Goal: Communication & Community: Answer question/provide support

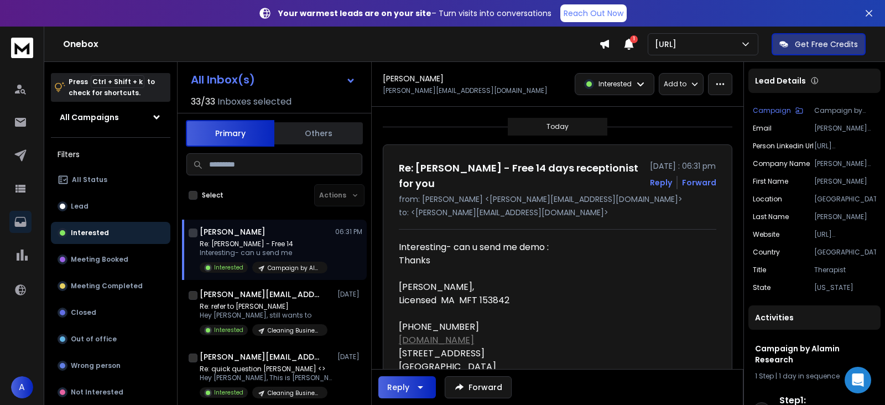
click at [668, 181] on button "Reply" at bounding box center [661, 182] width 22 height 11
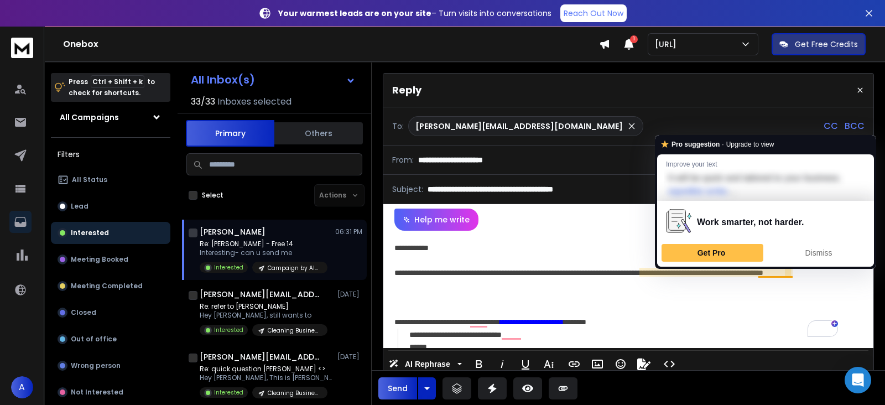
click at [773, 283] on div "**********" at bounding box center [617, 279] width 444 height 25
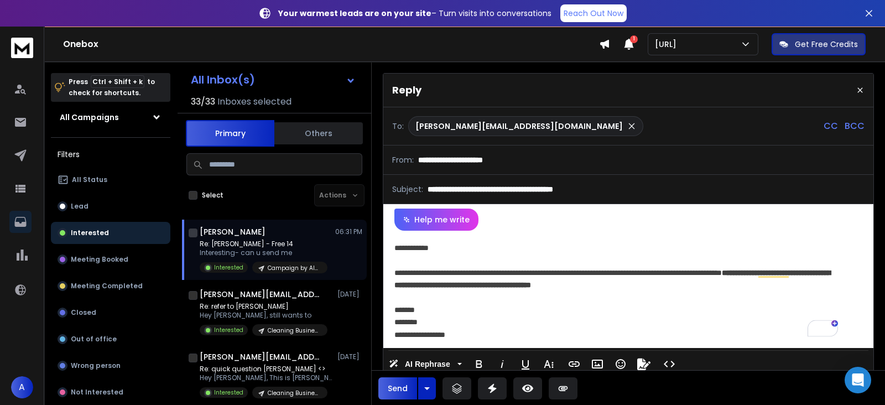
click at [397, 392] on button "Send" at bounding box center [397, 388] width 39 height 22
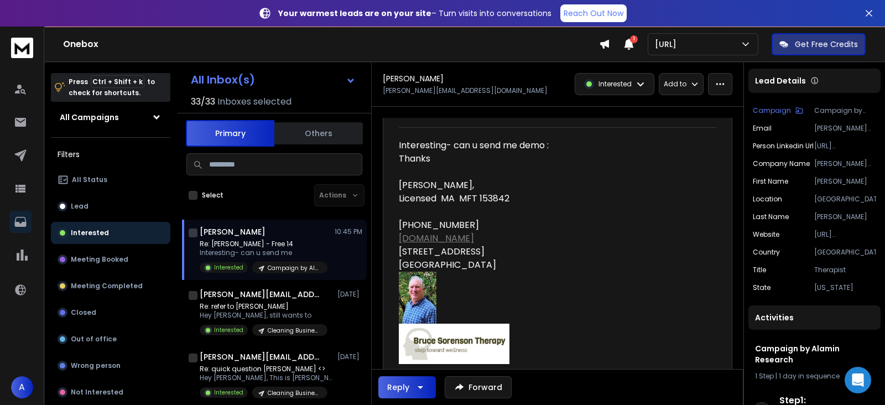
scroll to position [138, 0]
